Goal: Task Accomplishment & Management: Manage account settings

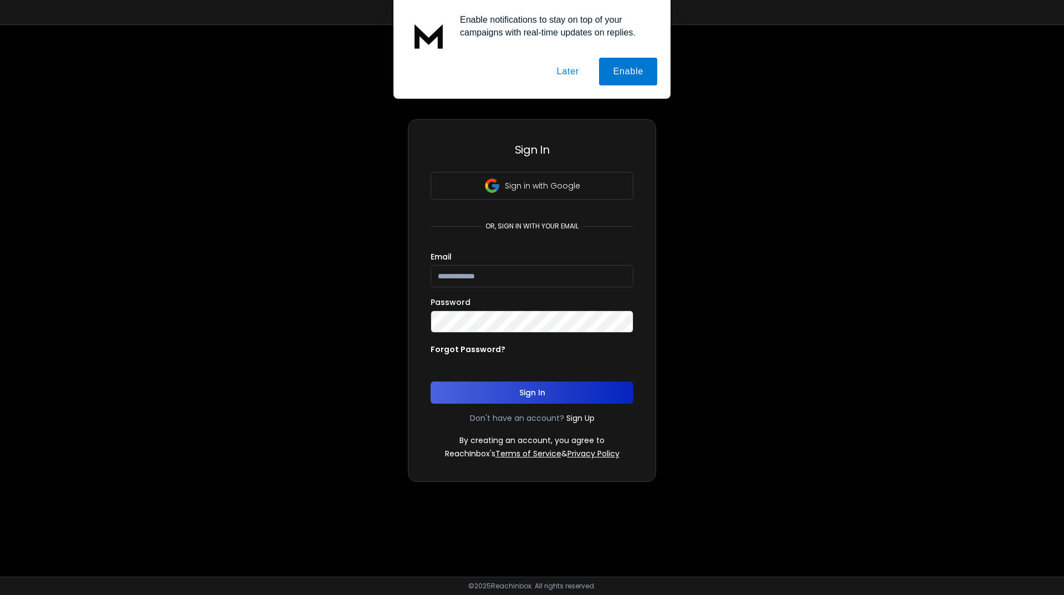
click at [458, 276] on input "email" at bounding box center [532, 276] width 203 height 22
paste input "**********"
type input "**********"
click at [501, 387] on button "Sign In" at bounding box center [532, 392] width 203 height 22
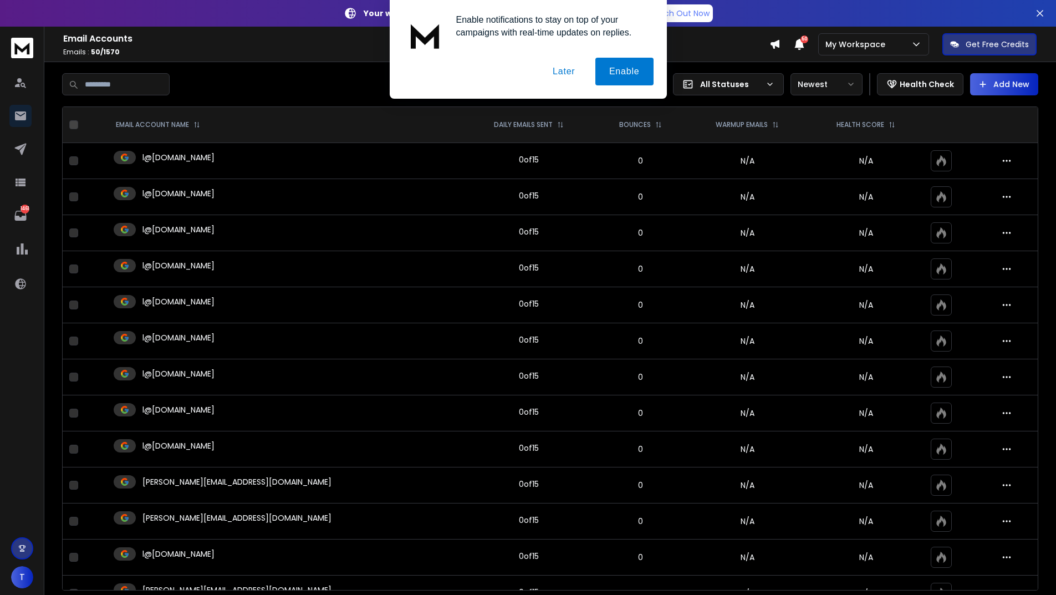
click at [566, 74] on button "Later" at bounding box center [564, 72] width 50 height 28
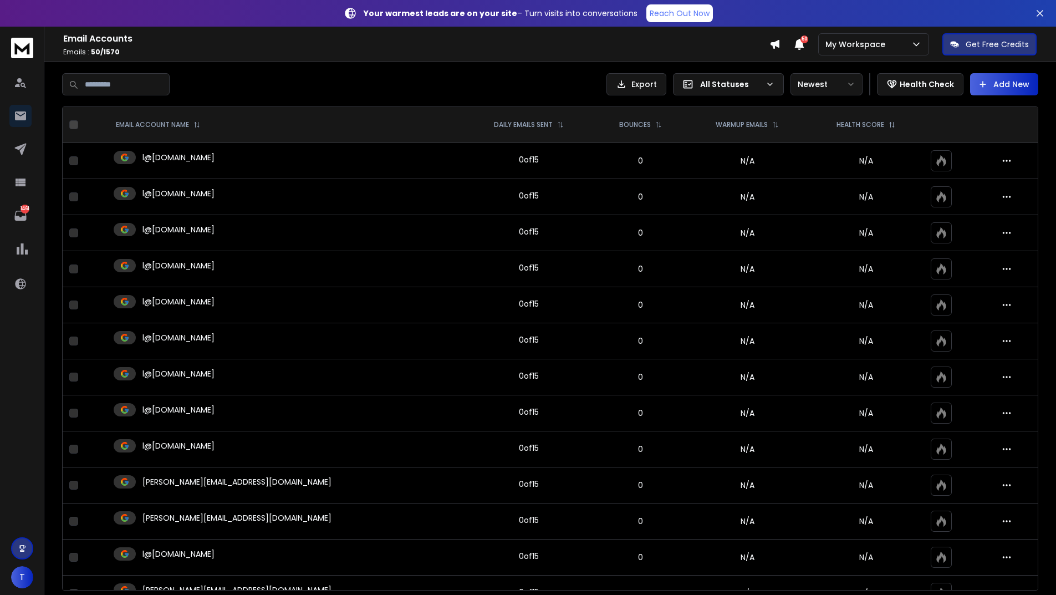
click at [992, 84] on button "Add New" at bounding box center [1004, 84] width 68 height 22
click at [973, 81] on button "Add New" at bounding box center [1004, 84] width 68 height 22
click at [982, 85] on icon at bounding box center [983, 84] width 8 height 8
click at [989, 78] on button "Add New" at bounding box center [1004, 84] width 68 height 22
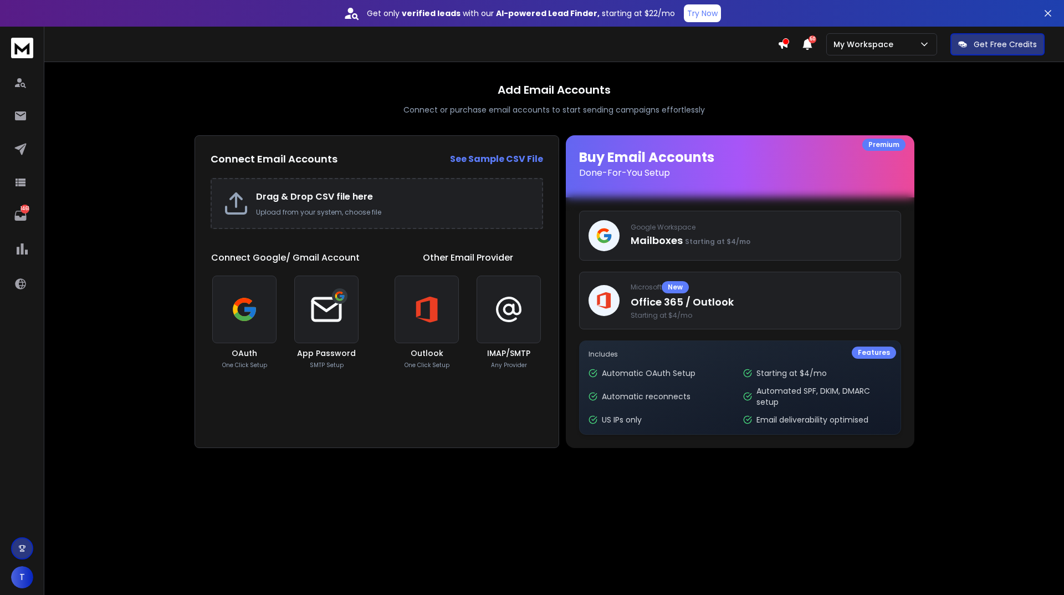
click at [258, 309] on icon at bounding box center [245, 309] width 28 height 33
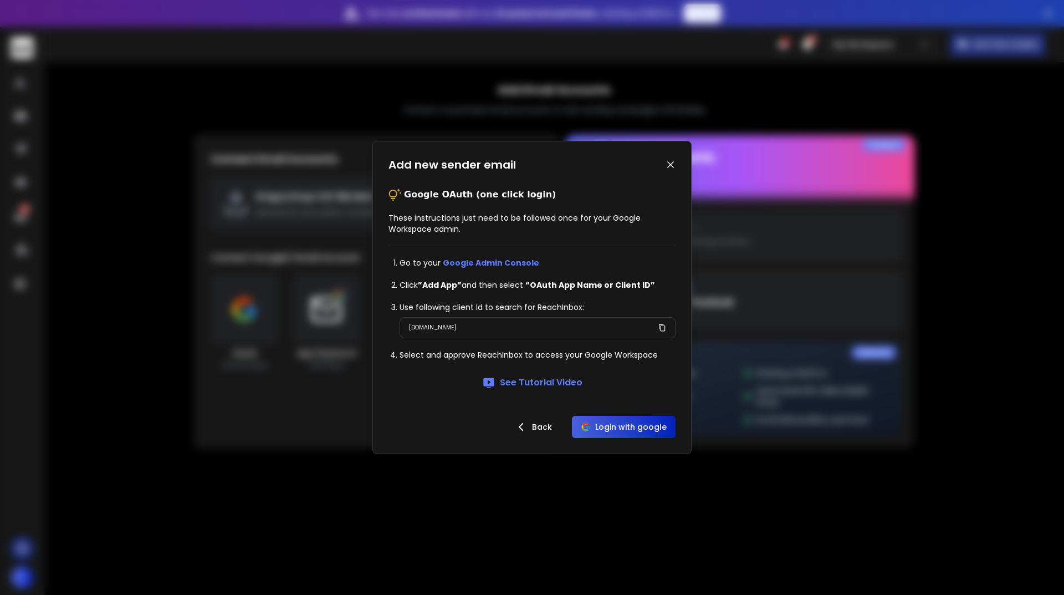
click at [652, 427] on button "Login with google" at bounding box center [624, 427] width 104 height 22
click at [649, 436] on button "Login with google" at bounding box center [624, 427] width 104 height 22
click at [625, 420] on div "Google OAuth (one click login) These instructions just need to be followed once…" at bounding box center [532, 313] width 287 height 250
click at [646, 430] on button "Login with google" at bounding box center [624, 427] width 104 height 22
drag, startPoint x: 650, startPoint y: 437, endPoint x: 677, endPoint y: 443, distance: 28.5
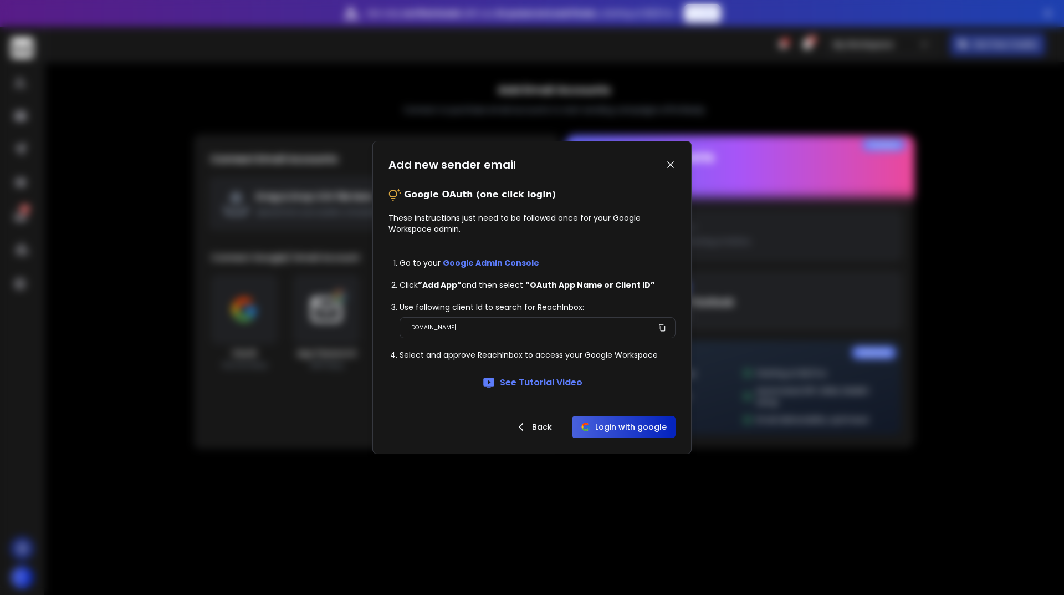
click at [649, 436] on button "Login with google" at bounding box center [624, 427] width 104 height 22
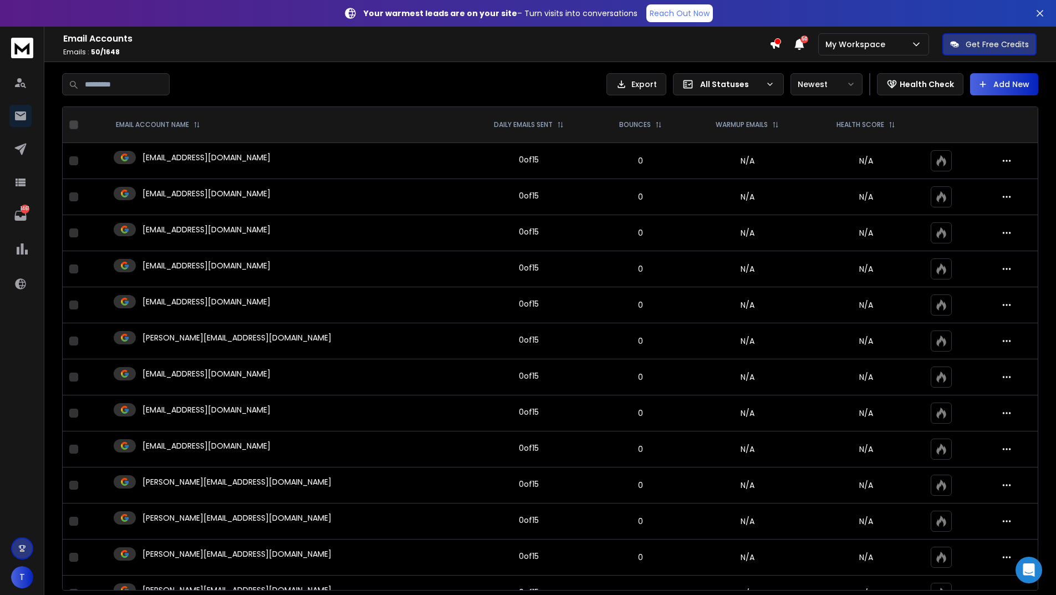
click at [1003, 84] on button "Add New" at bounding box center [1004, 84] width 68 height 22
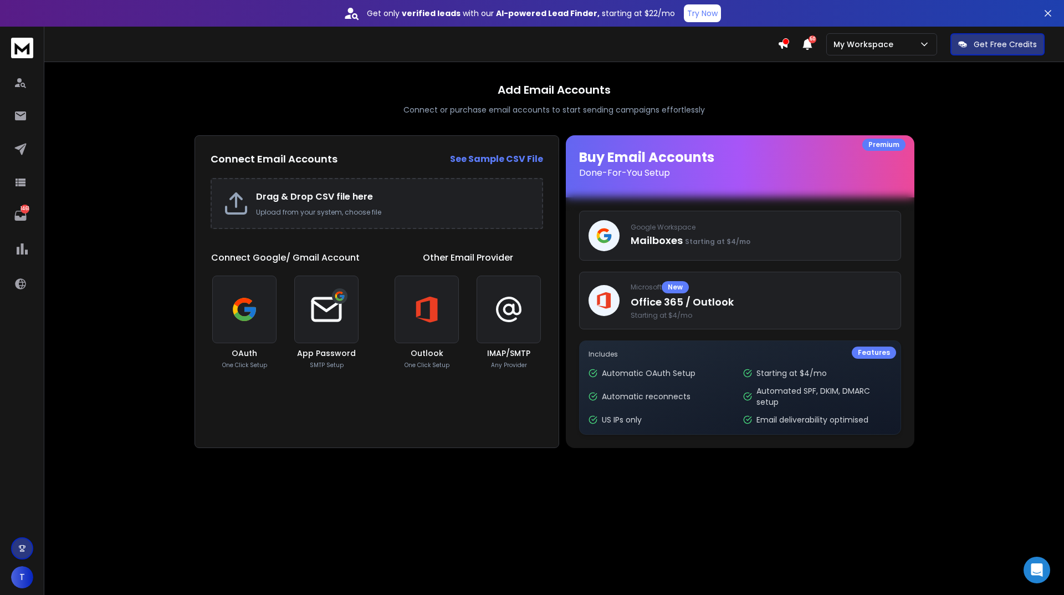
click at [267, 313] on div at bounding box center [244, 309] width 64 height 68
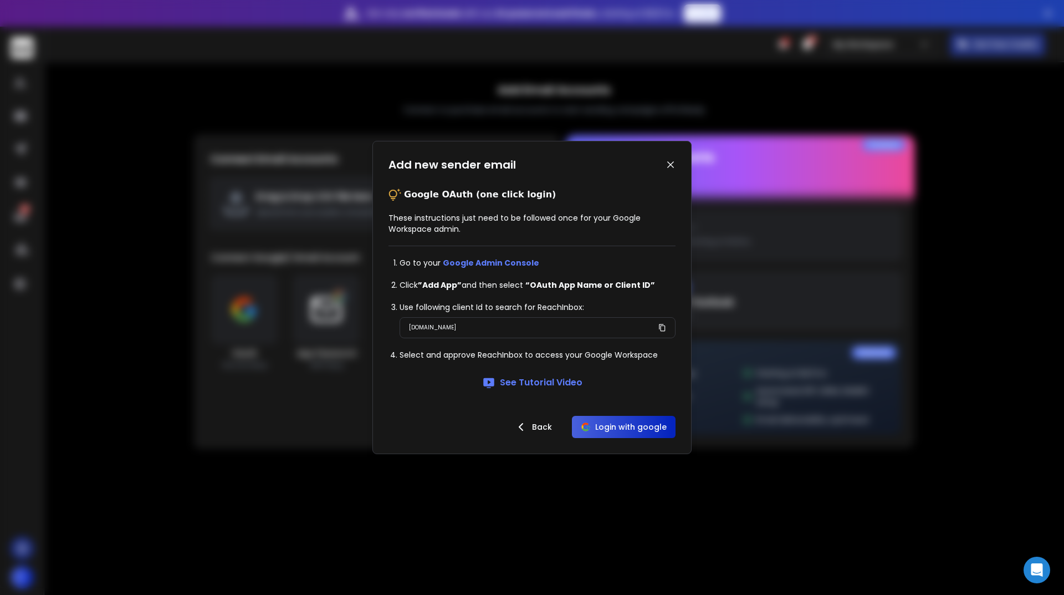
click at [617, 426] on button "Login with google" at bounding box center [624, 427] width 104 height 22
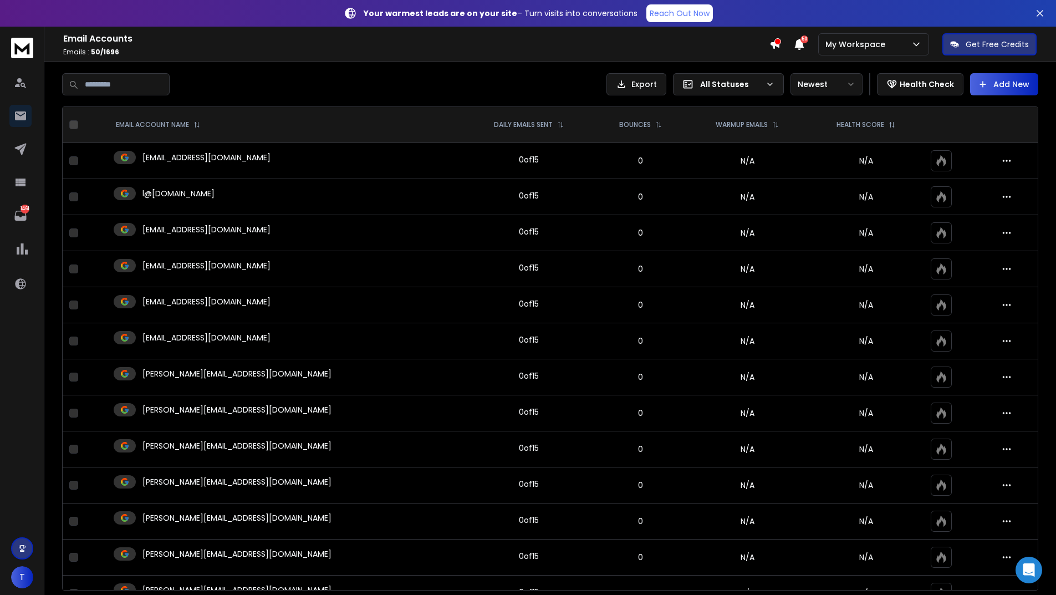
drag, startPoint x: 1006, startPoint y: 85, endPoint x: 1001, endPoint y: 87, distance: 6.0
click at [1006, 85] on button "Add New" at bounding box center [1004, 84] width 68 height 22
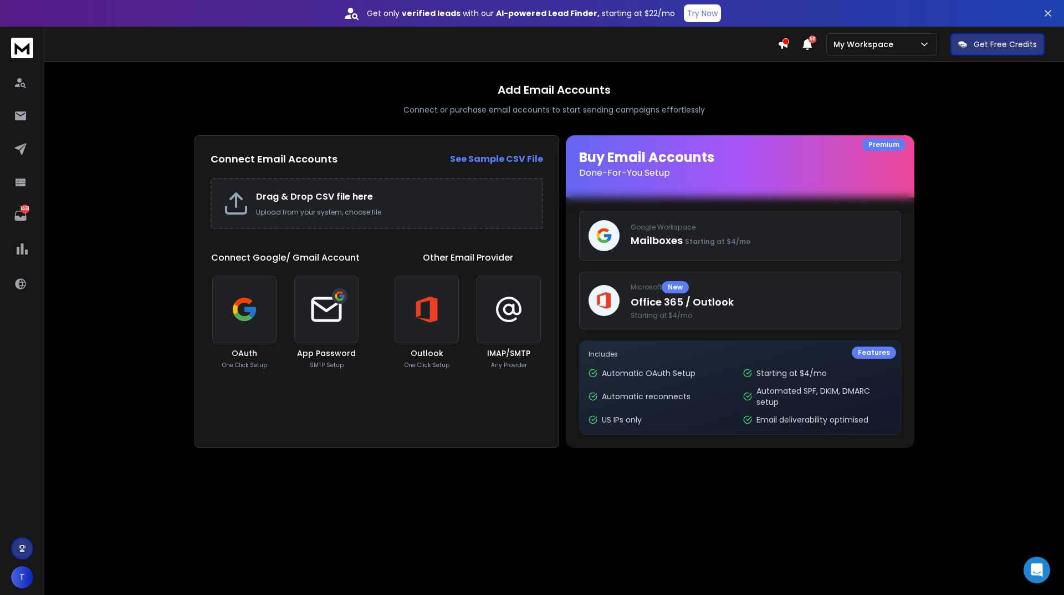
click at [246, 318] on icon at bounding box center [243, 316] width 18 height 9
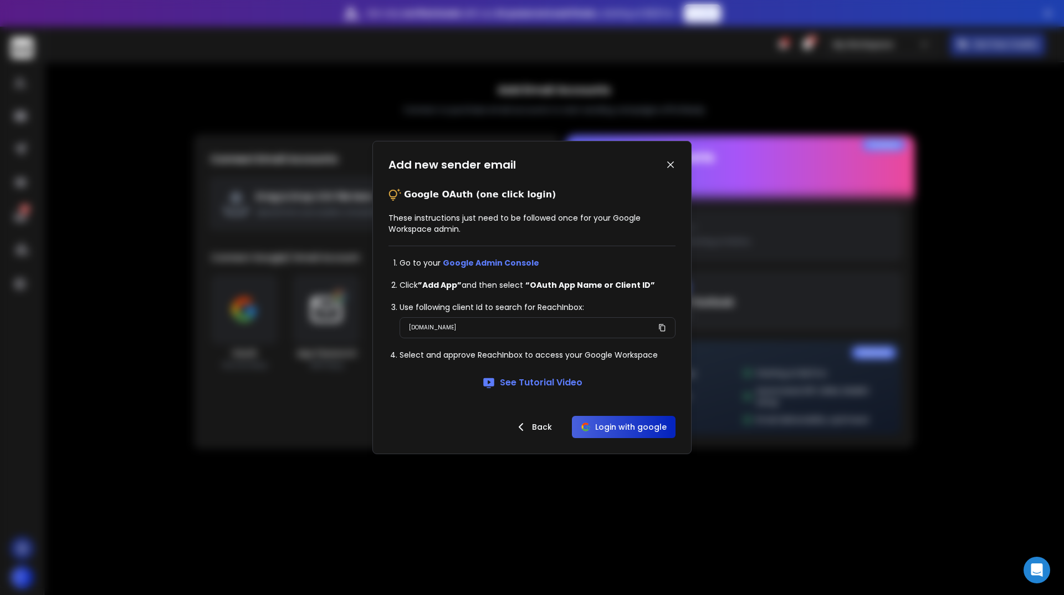
click at [645, 425] on button "Login with google" at bounding box center [624, 427] width 104 height 22
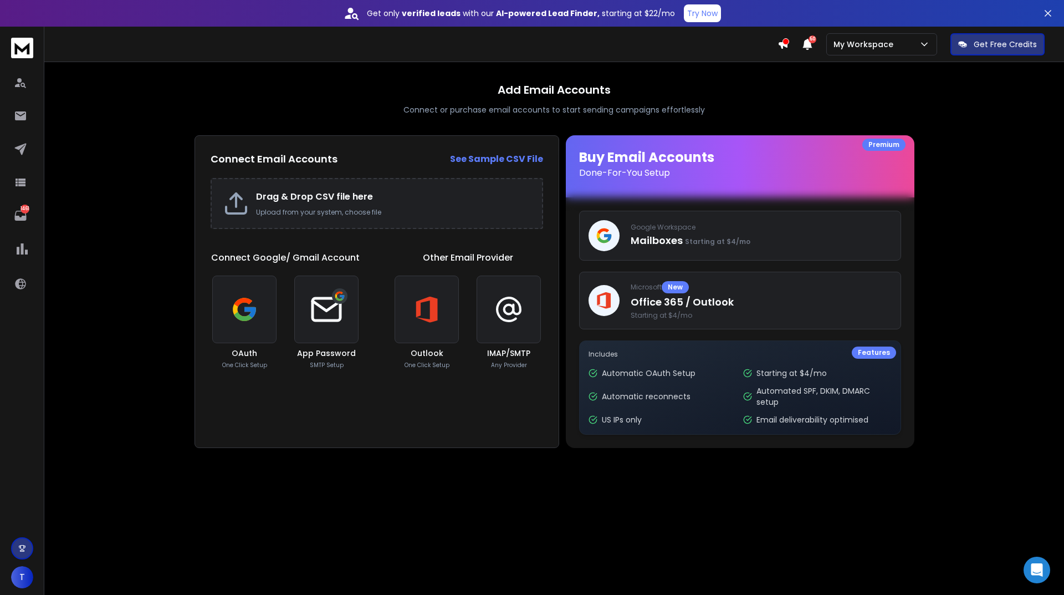
click at [243, 321] on icon at bounding box center [245, 309] width 28 height 33
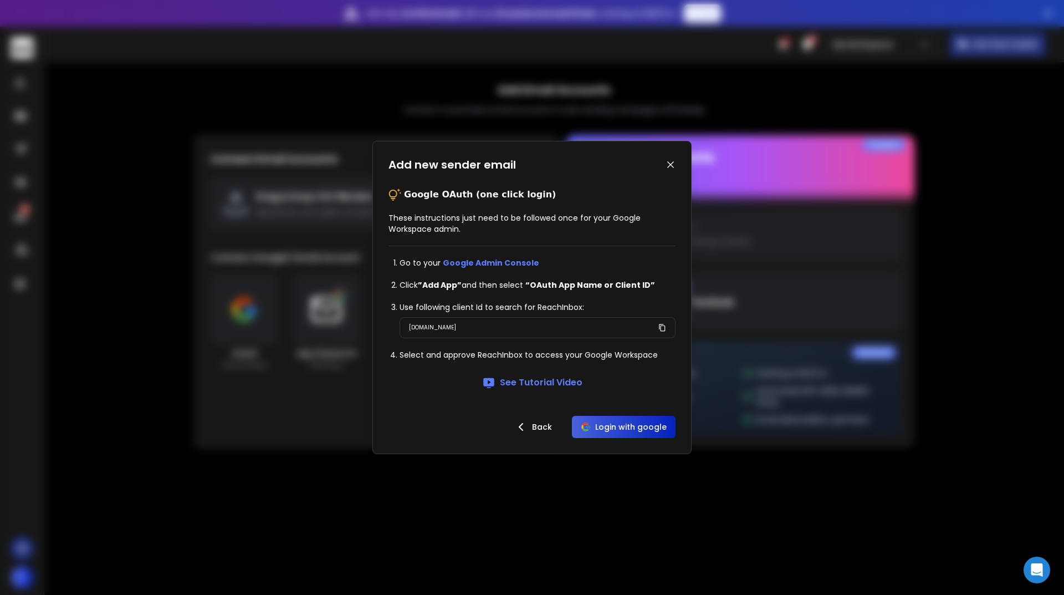
click at [620, 424] on button "Login with google" at bounding box center [624, 427] width 104 height 22
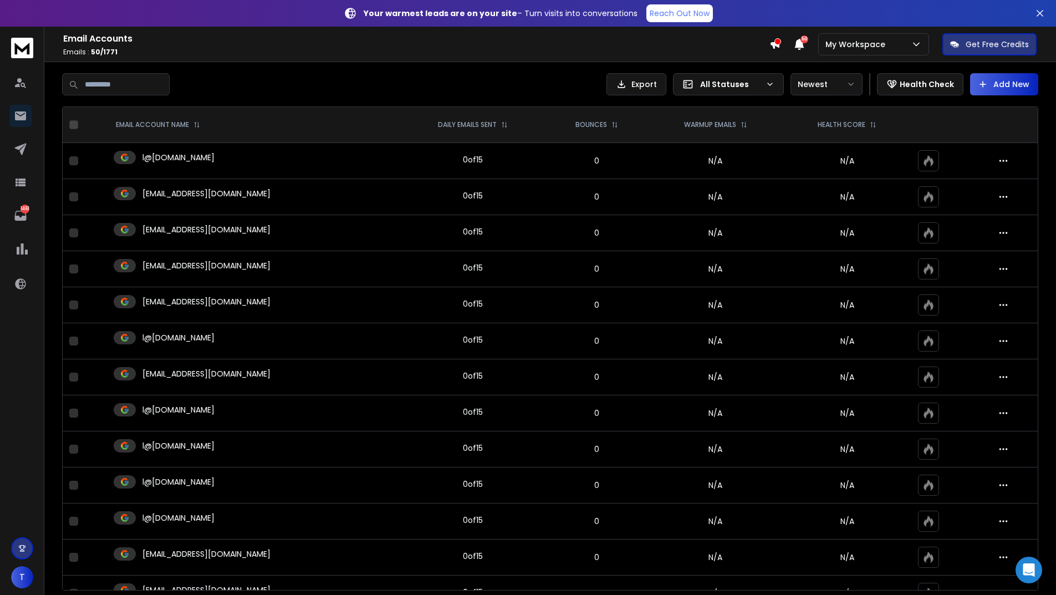
click at [990, 79] on button "Add New" at bounding box center [1004, 84] width 68 height 22
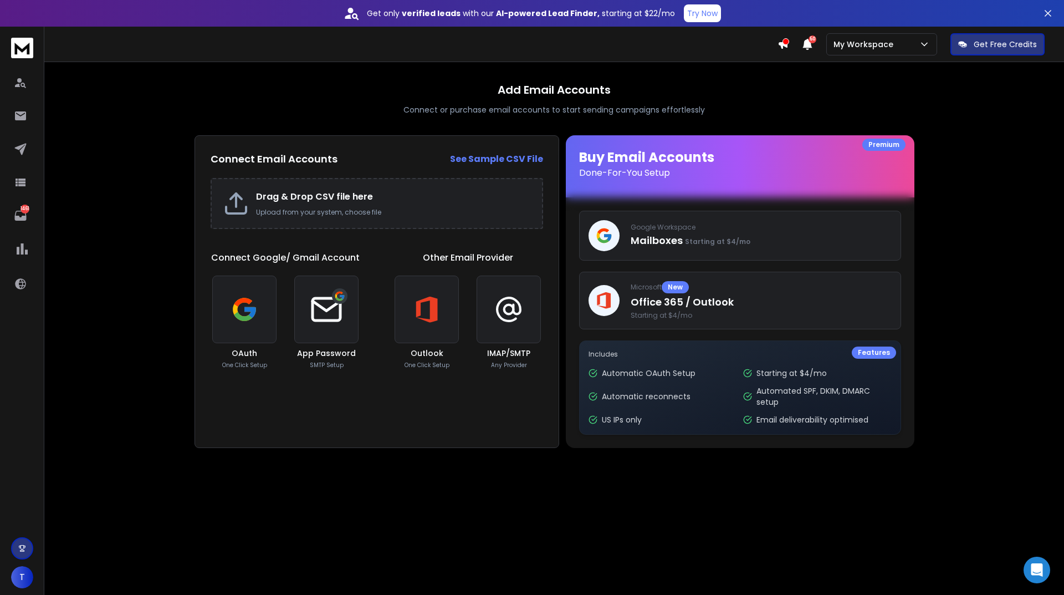
click at [252, 303] on icon at bounding box center [243, 302] width 18 height 9
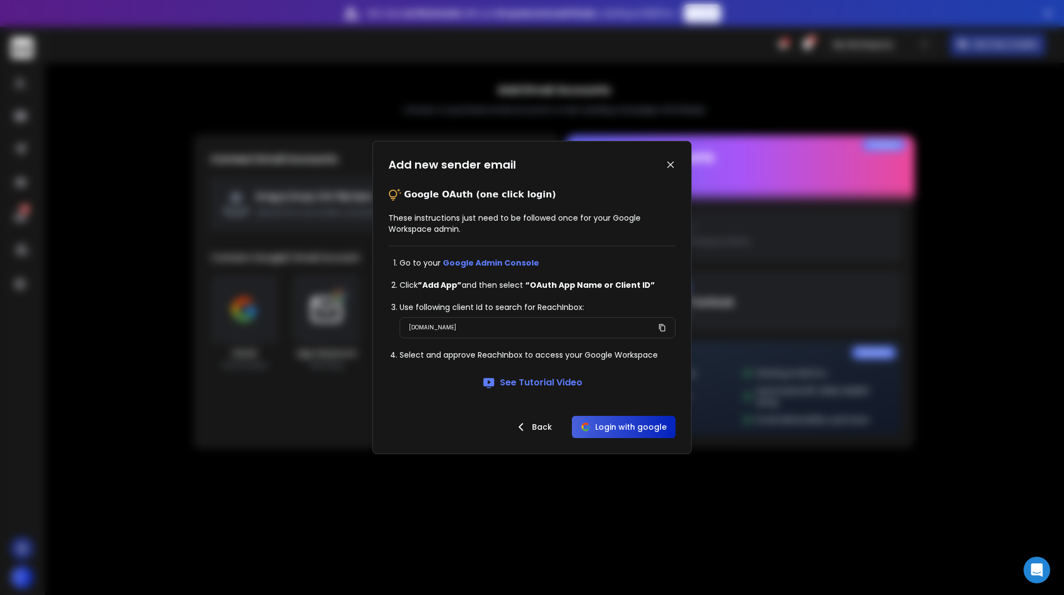
click at [658, 428] on button "Login with google" at bounding box center [624, 427] width 104 height 22
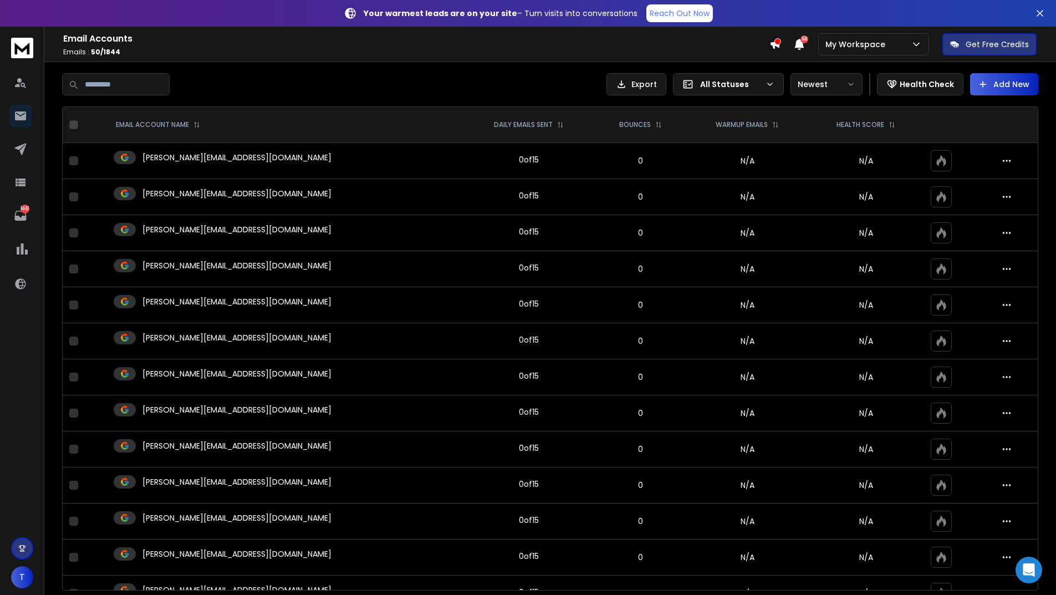
click at [997, 86] on button "Add New" at bounding box center [1004, 84] width 68 height 22
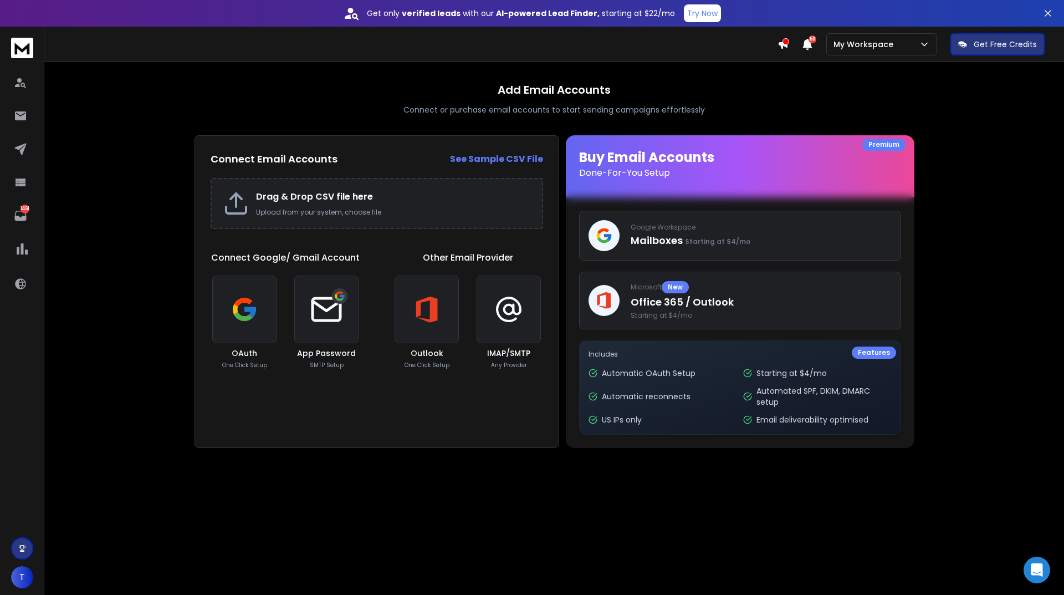
click at [255, 305] on icon at bounding box center [245, 309] width 28 height 33
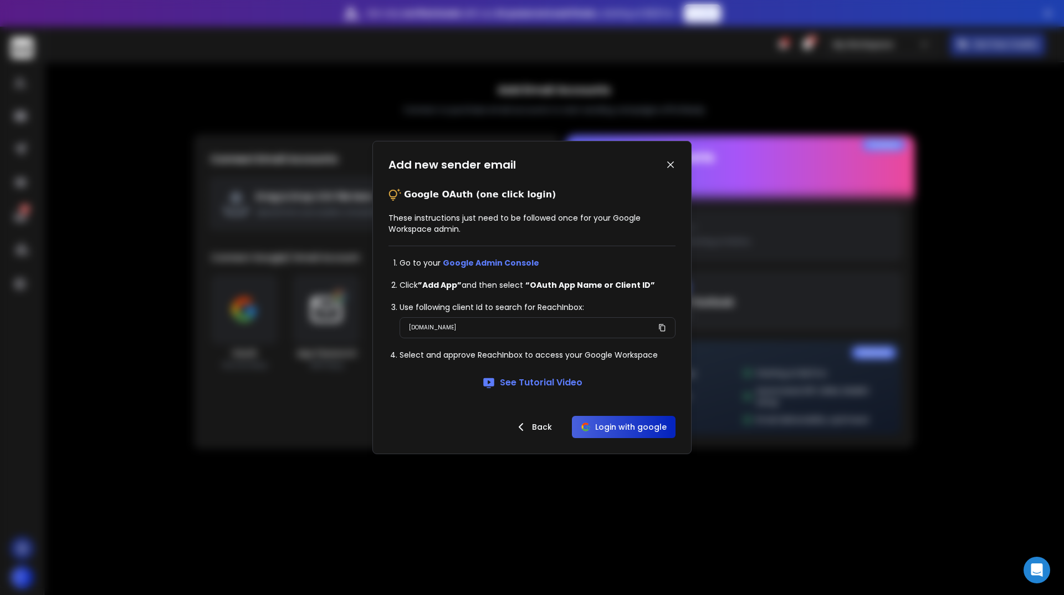
click at [610, 430] on button "Login with google" at bounding box center [624, 427] width 104 height 22
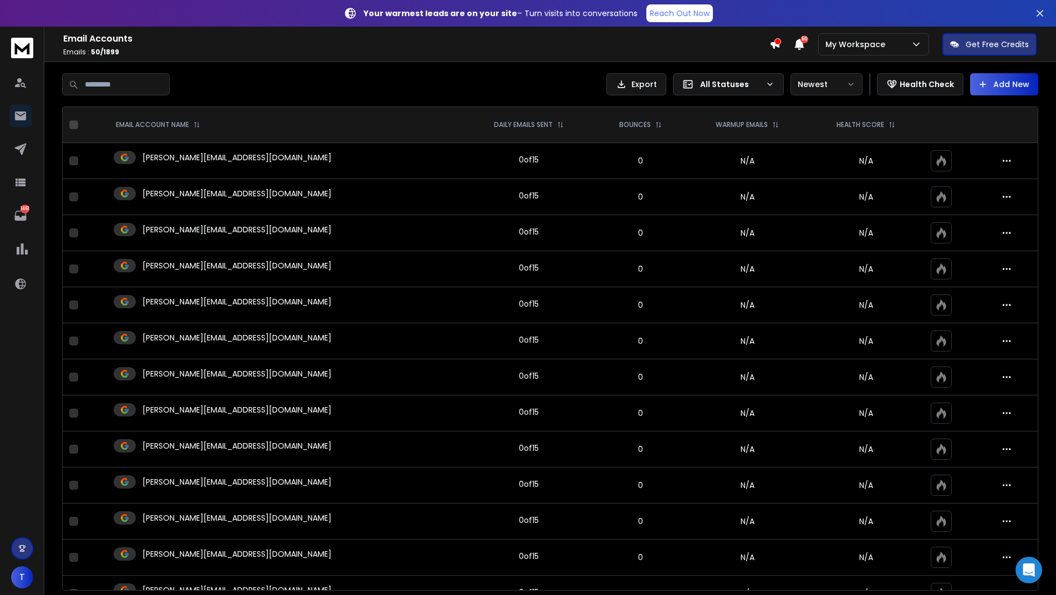
click at [1000, 85] on button "Add New" at bounding box center [1004, 84] width 68 height 22
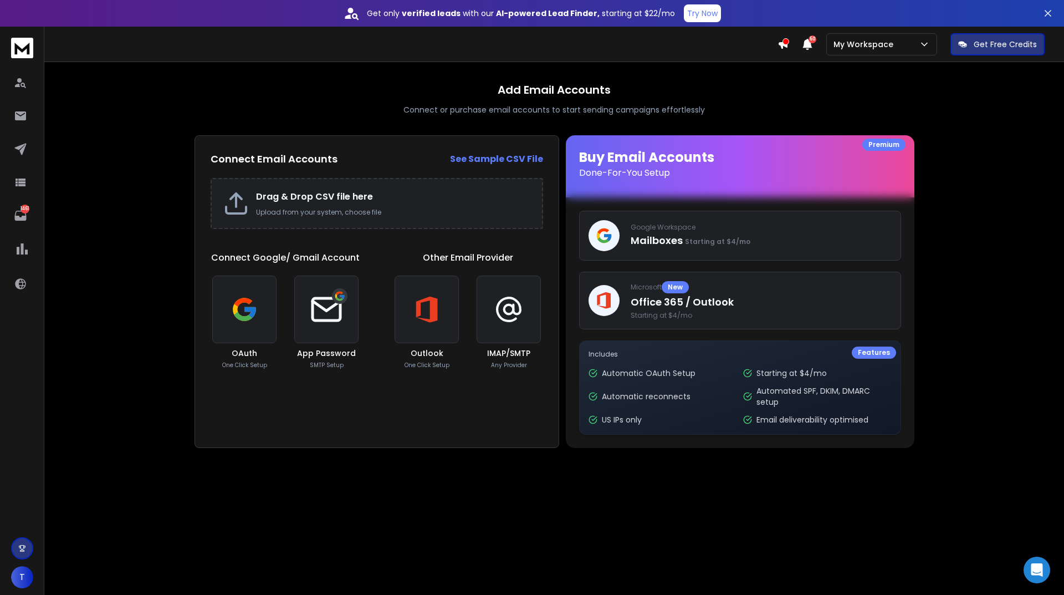
click at [248, 318] on icon at bounding box center [243, 316] width 18 height 9
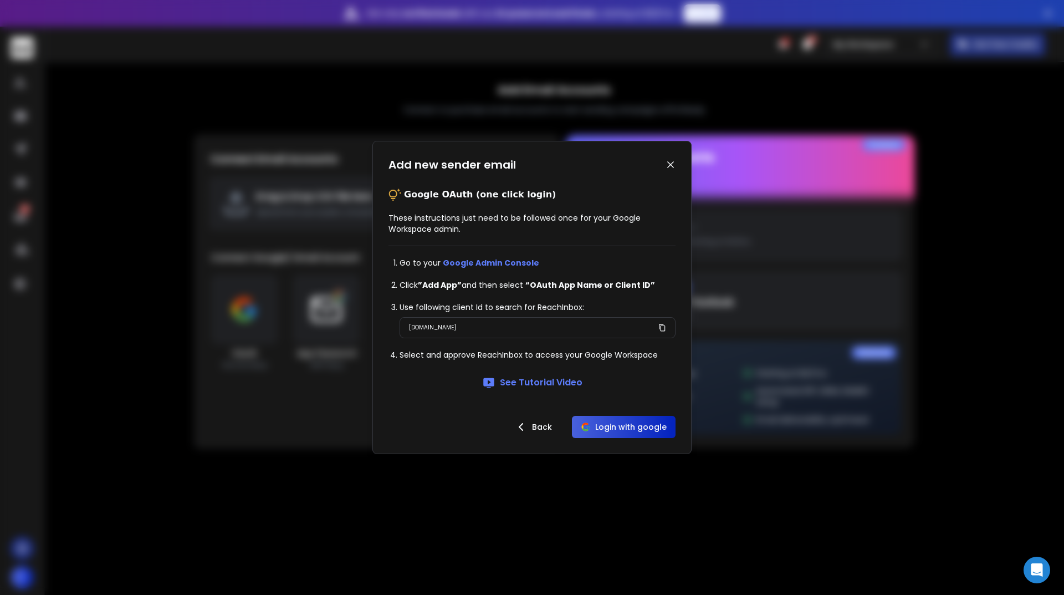
click at [603, 421] on button "Login with google" at bounding box center [624, 427] width 104 height 22
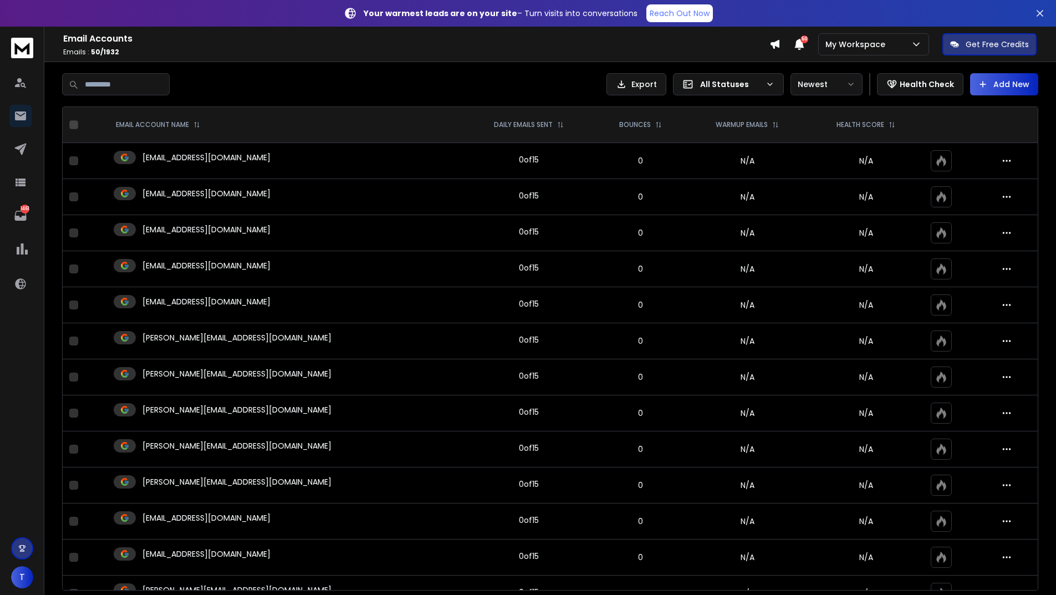
click at [993, 87] on button "Add New" at bounding box center [1004, 84] width 68 height 22
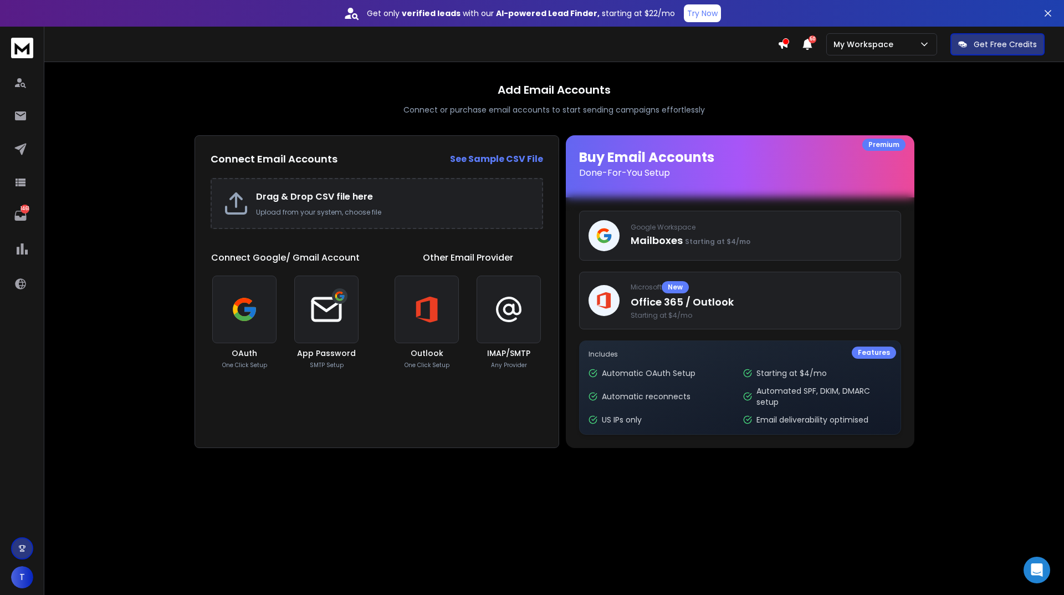
click at [237, 325] on icon at bounding box center [245, 309] width 28 height 33
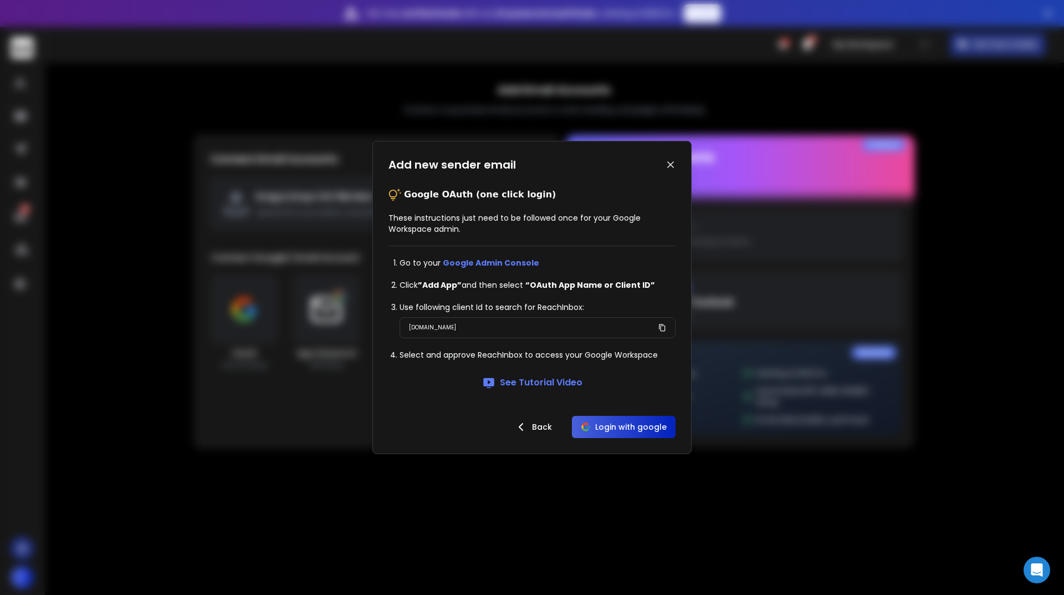
drag, startPoint x: 615, startPoint y: 421, endPoint x: 647, endPoint y: 445, distance: 40.1
click at [615, 421] on button "Login with google" at bounding box center [624, 427] width 104 height 22
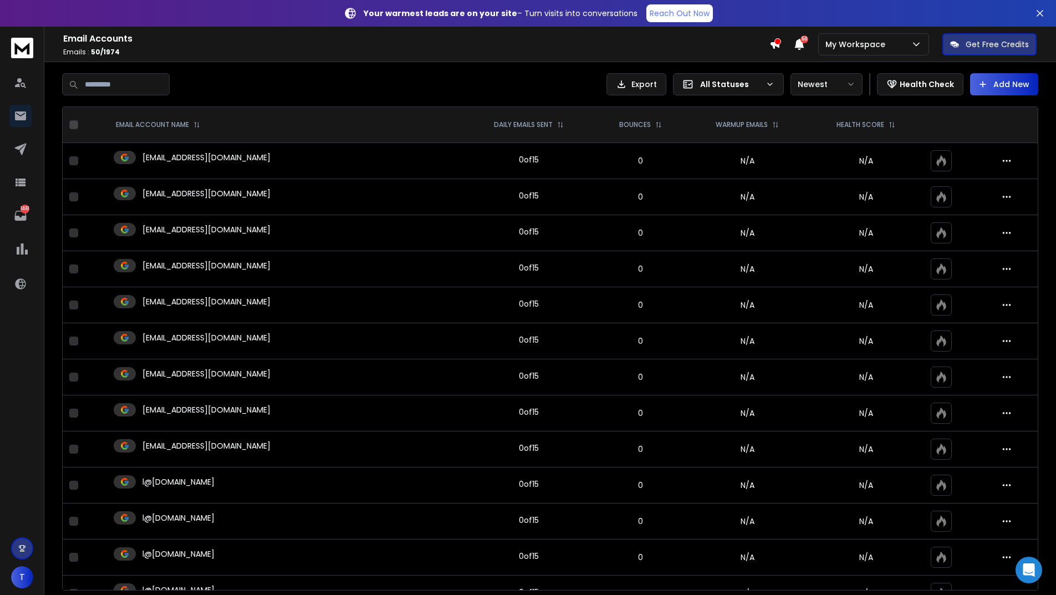
click at [1019, 84] on button "Add New" at bounding box center [1004, 84] width 68 height 22
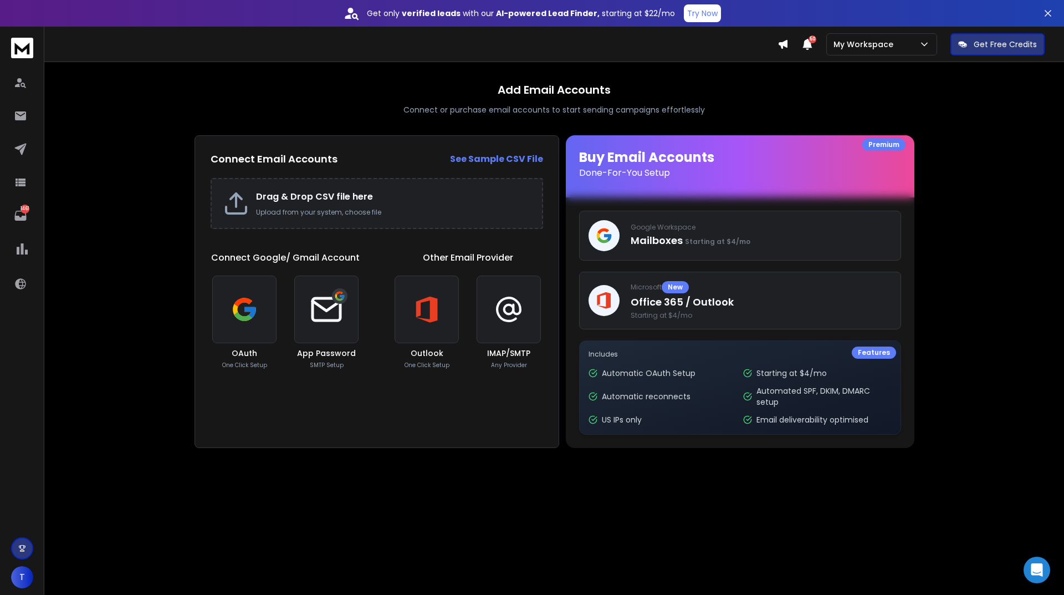
click at [254, 313] on icon at bounding box center [250, 312] width 12 height 11
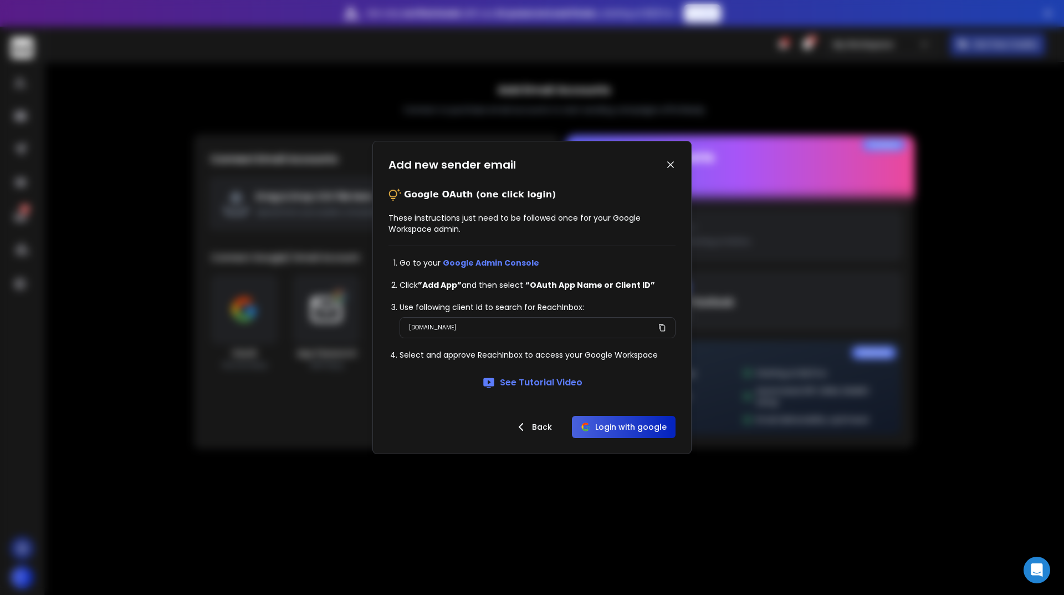
click at [610, 427] on button "Login with google" at bounding box center [624, 427] width 104 height 22
